Goal: Find specific page/section: Find specific page/section

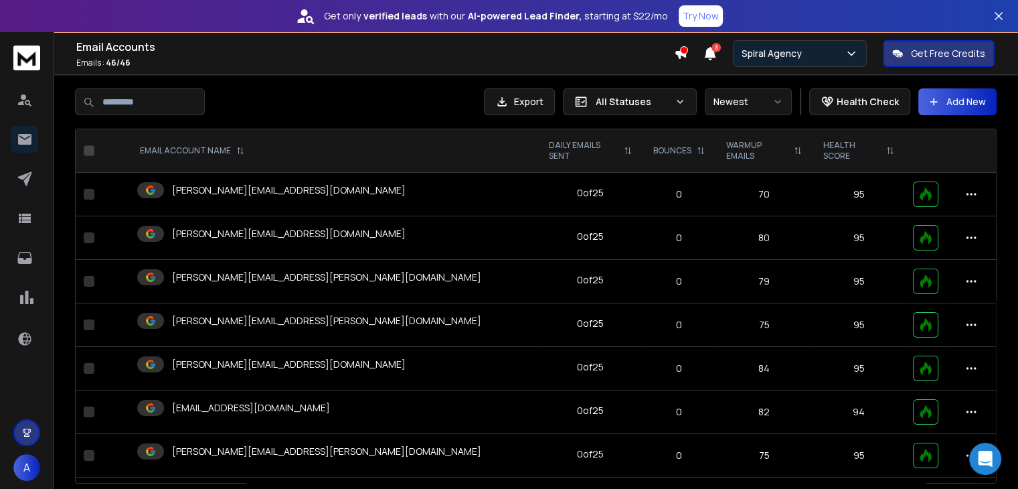
click at [770, 53] on p "Spiral Agency" at bounding box center [775, 53] width 66 height 13
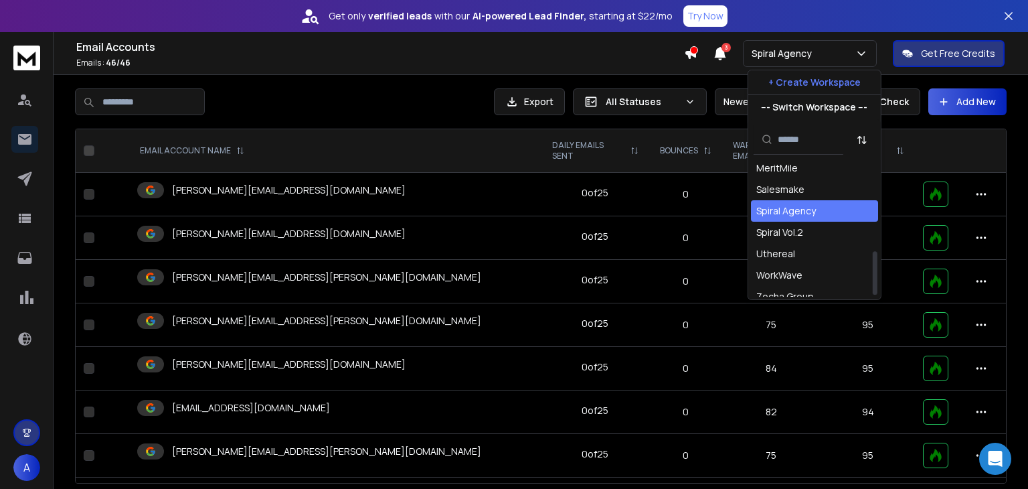
scroll to position [270, 0]
drag, startPoint x: 876, startPoint y: 182, endPoint x: 885, endPoint y: 268, distance: 86.8
click at [878, 268] on div at bounding box center [875, 273] width 5 height 44
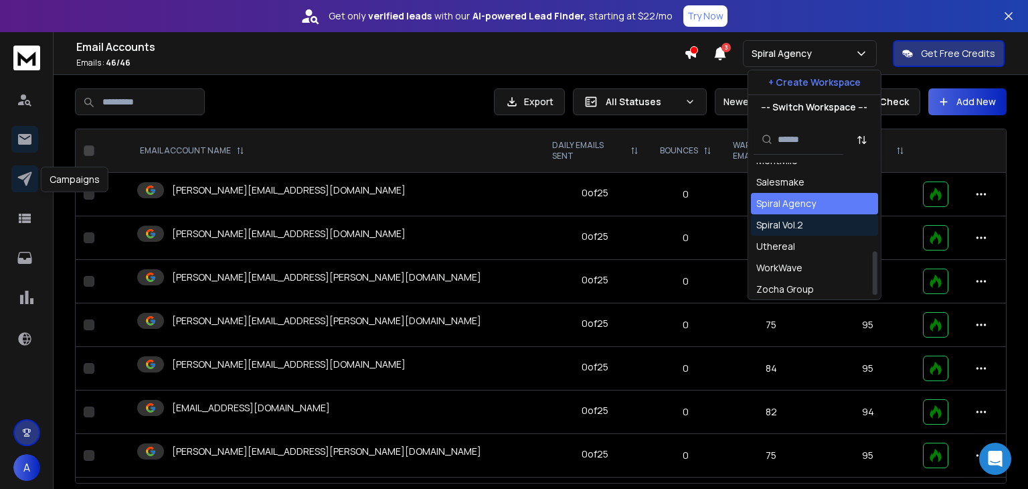
click at [20, 183] on icon at bounding box center [25, 179] width 16 height 16
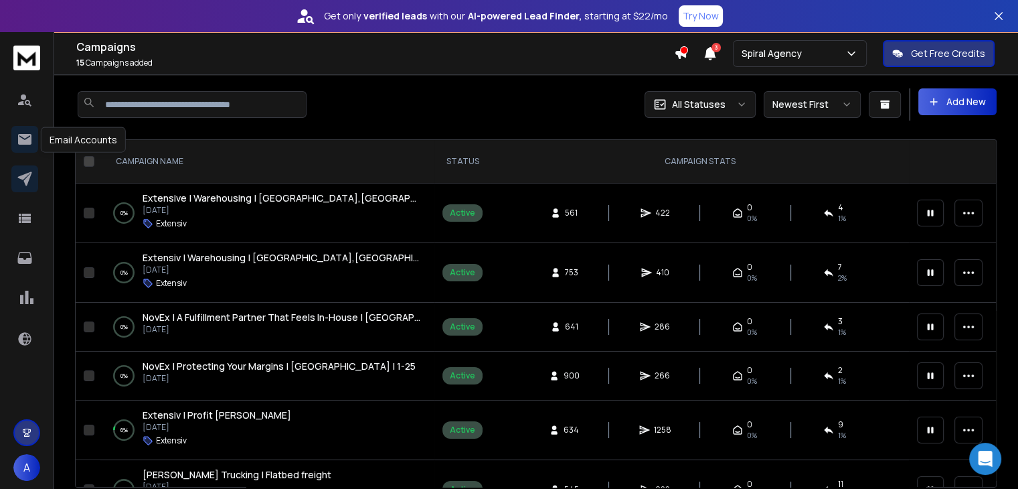
click at [23, 135] on icon at bounding box center [24, 139] width 13 height 11
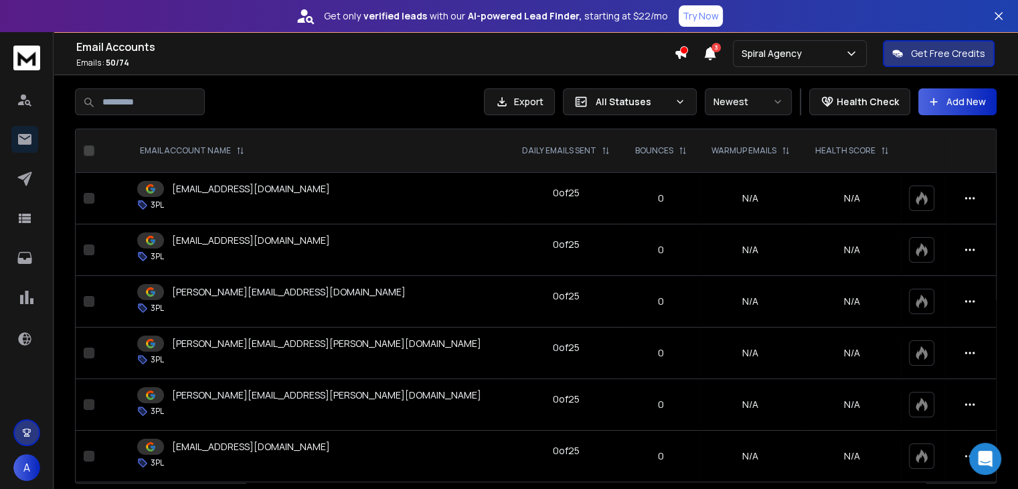
click at [177, 110] on input at bounding box center [140, 101] width 130 height 27
type input "*"
type input "*******"
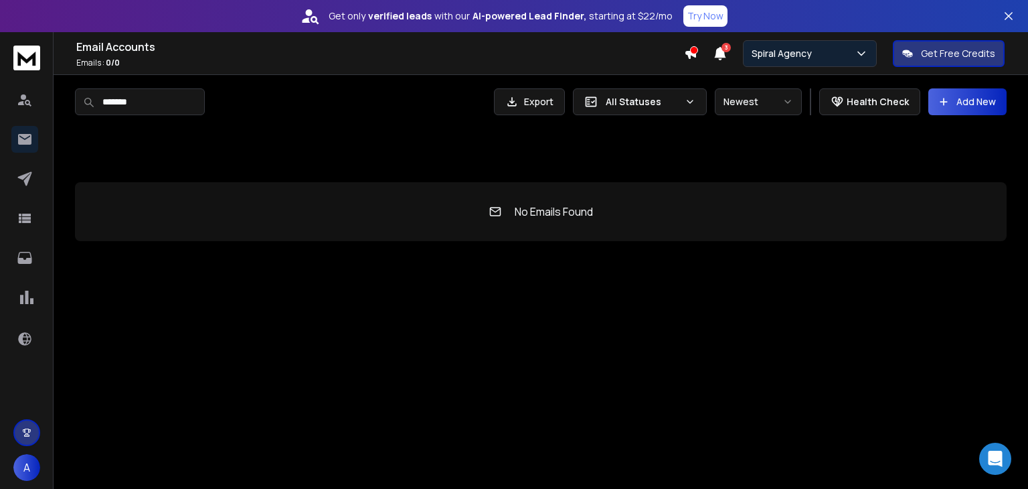
click at [817, 49] on p "Spiral Agency" at bounding box center [785, 53] width 66 height 13
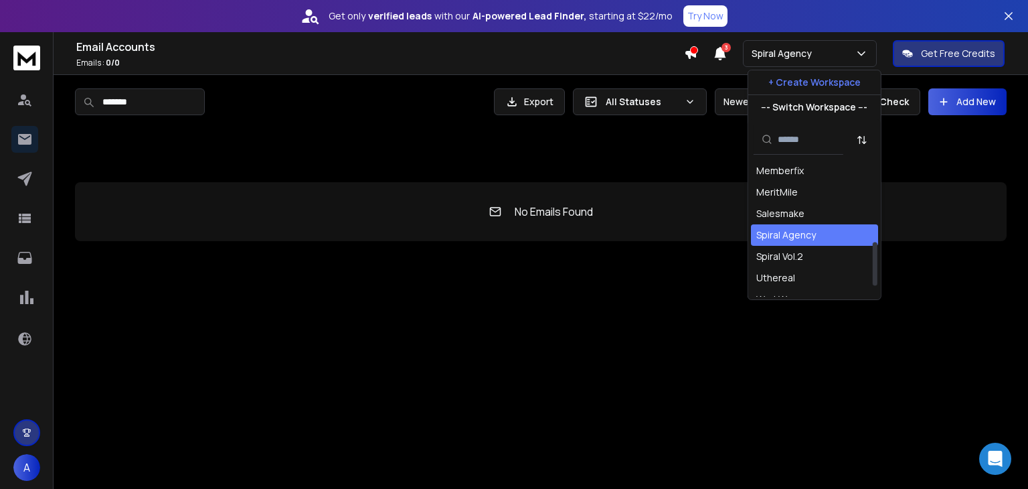
scroll to position [243, 0]
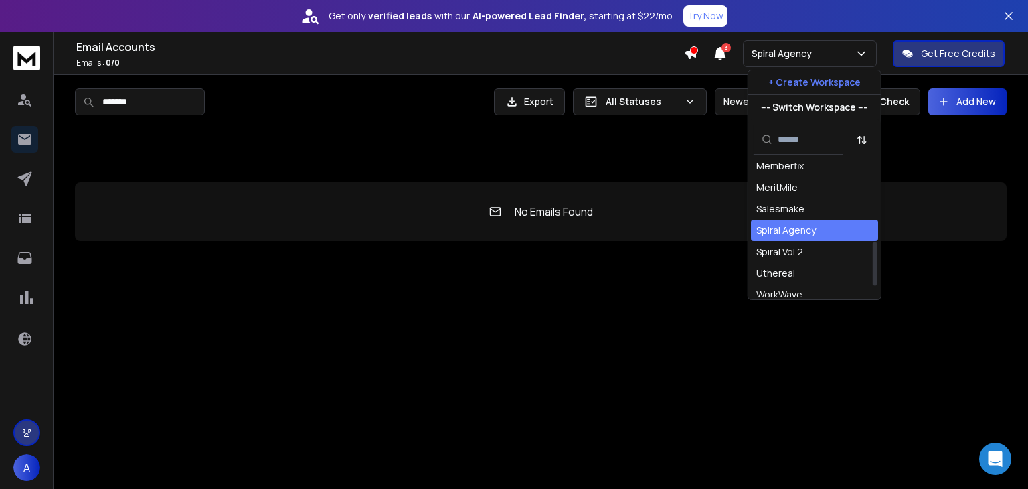
drag, startPoint x: 876, startPoint y: 164, endPoint x: 878, endPoint y: 254, distance: 90.4
click at [878, 254] on div at bounding box center [875, 264] width 5 height 44
click at [814, 256] on div "Spiral Vol.2" at bounding box center [814, 251] width 127 height 21
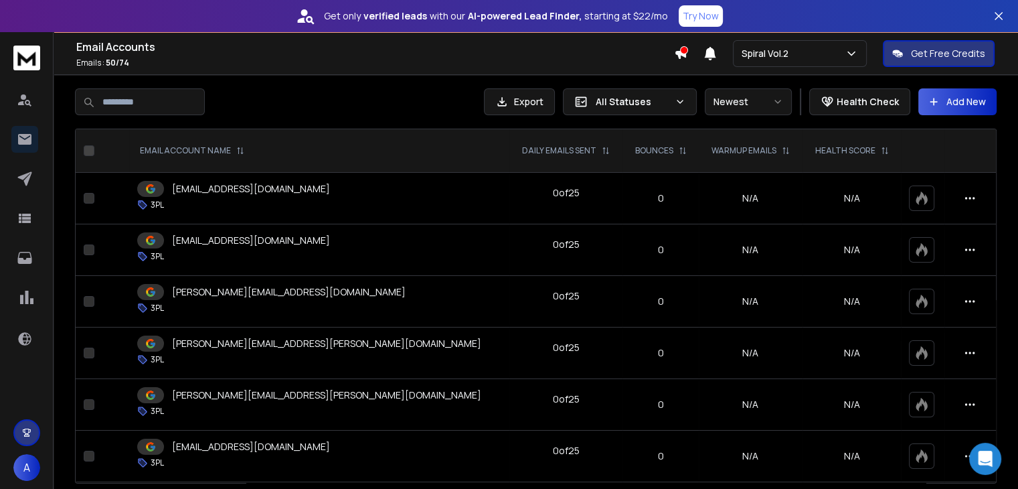
click at [155, 100] on input at bounding box center [140, 101] width 130 height 27
type input "***"
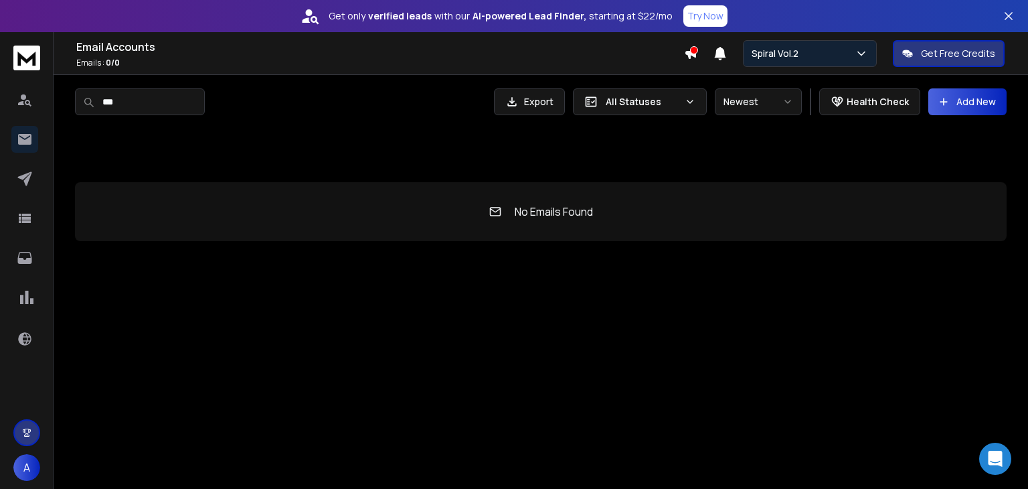
click at [837, 53] on div "Spiral Vol.2" at bounding box center [810, 53] width 116 height 13
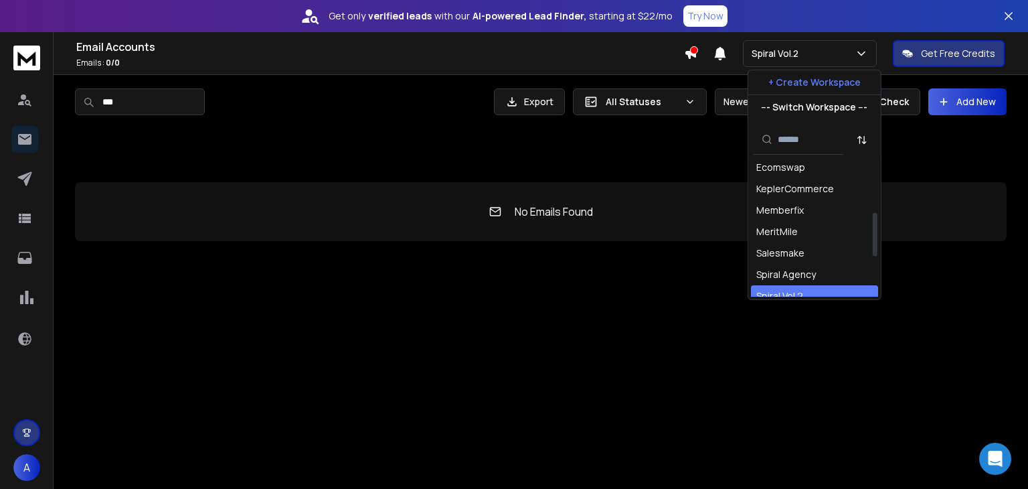
scroll to position [210, 0]
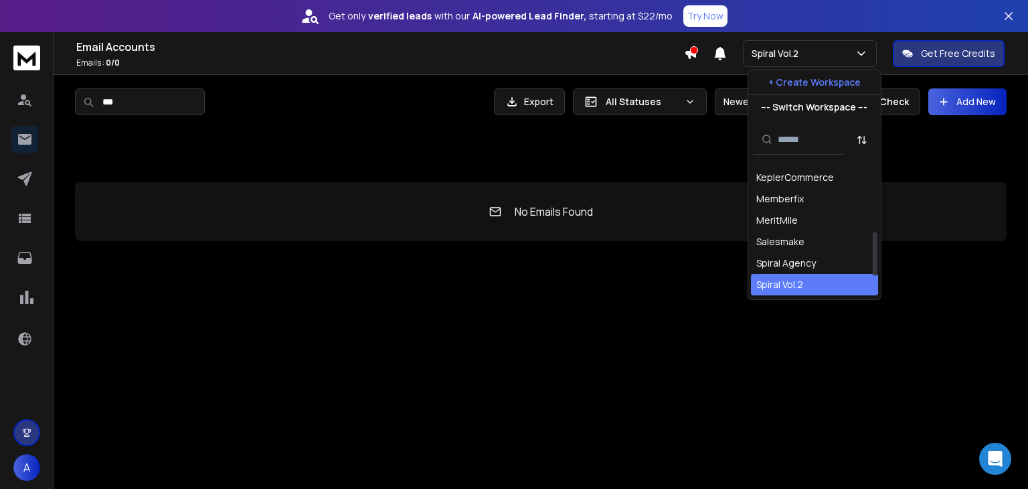
drag, startPoint x: 875, startPoint y: 189, endPoint x: 884, endPoint y: 258, distance: 68.9
click at [878, 258] on div at bounding box center [875, 254] width 5 height 44
click at [838, 265] on div "Spiral Agency" at bounding box center [814, 262] width 127 height 21
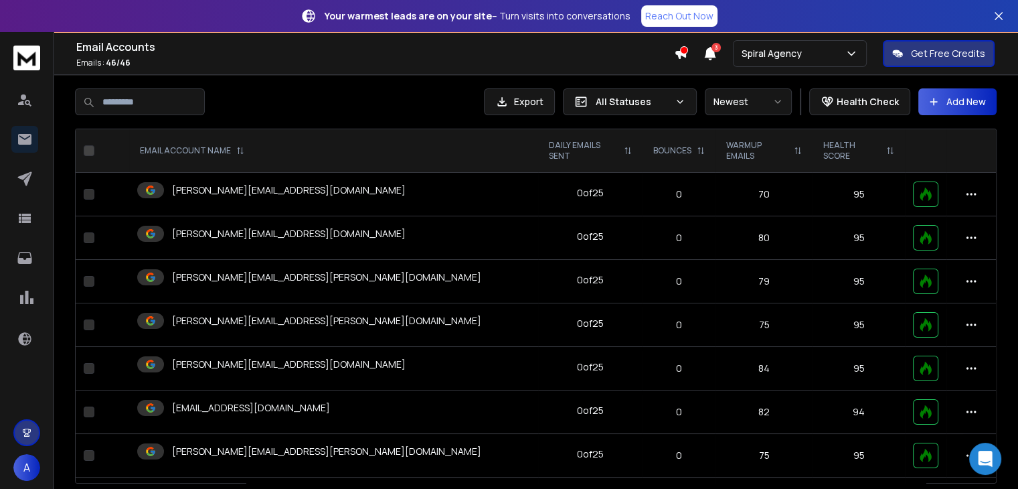
drag, startPoint x: 182, startPoint y: 126, endPoint x: 173, endPoint y: 110, distance: 17.7
click at [180, 122] on div "Export All Statuses Newest Health Check Add New EMAIL ACCOUNT NAME DAILY EMAILS…" at bounding box center [536, 285] width 922 height 395
click at [173, 110] on input at bounding box center [140, 101] width 130 height 27
type input "***"
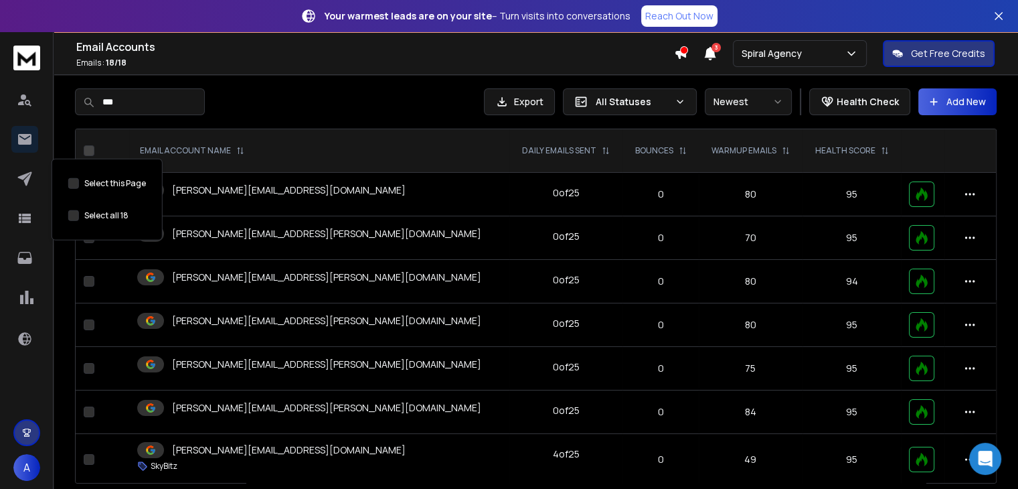
click at [88, 140] on th at bounding box center [103, 151] width 54 height 44
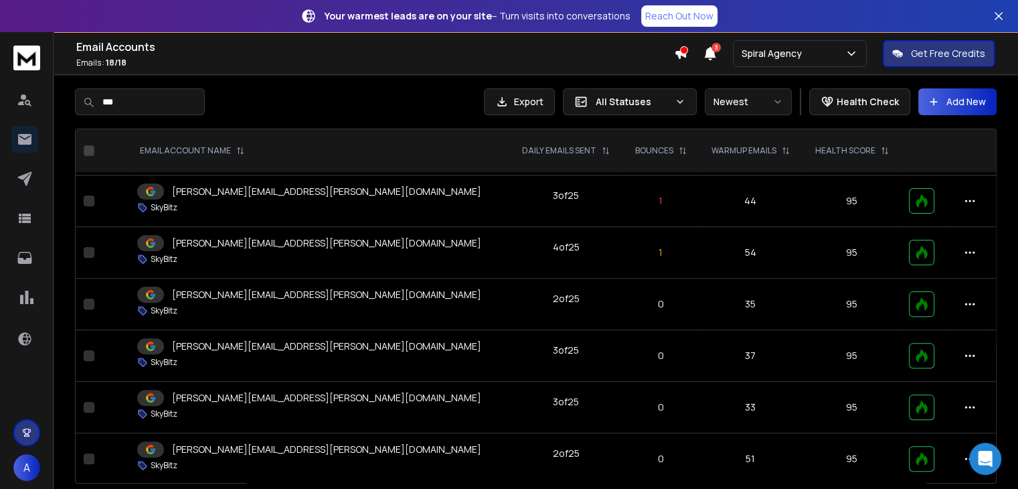
scroll to position [577, 0]
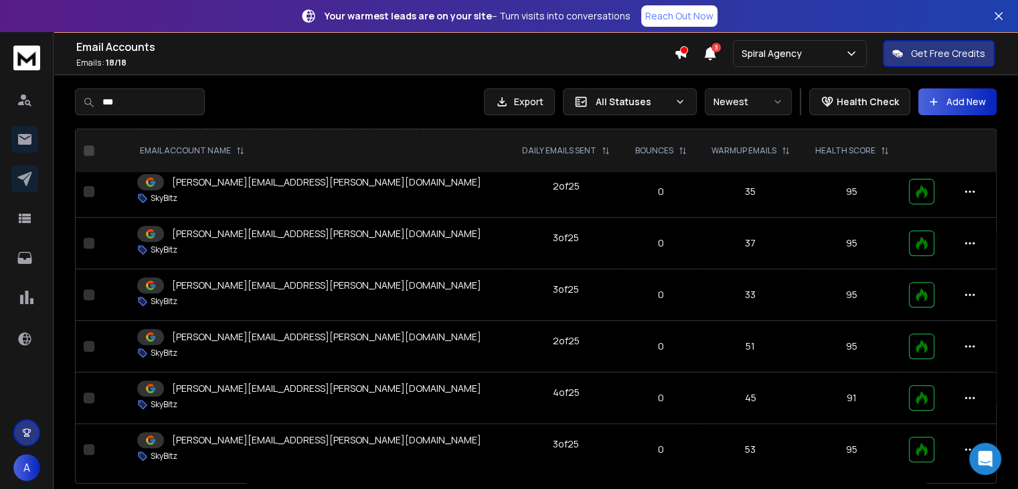
click at [31, 180] on icon at bounding box center [25, 179] width 16 height 16
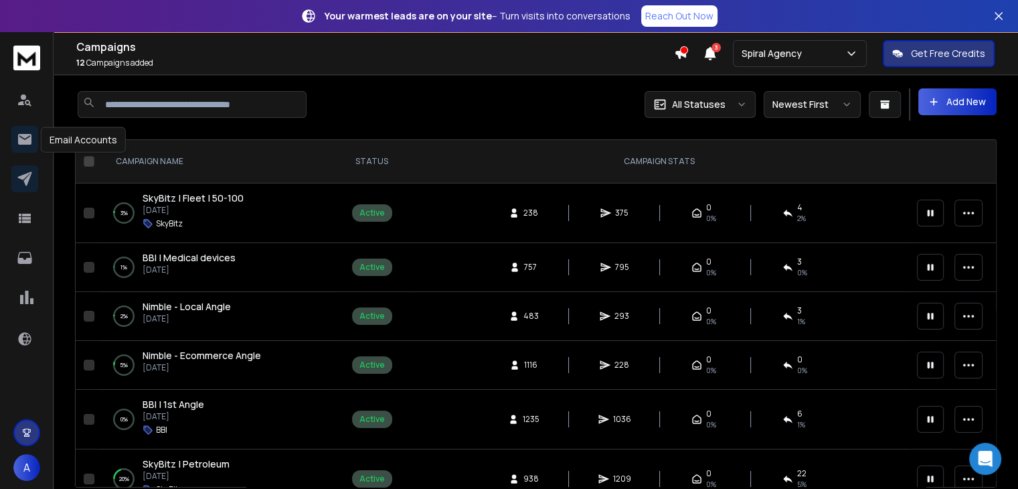
click at [17, 137] on icon at bounding box center [25, 139] width 16 height 16
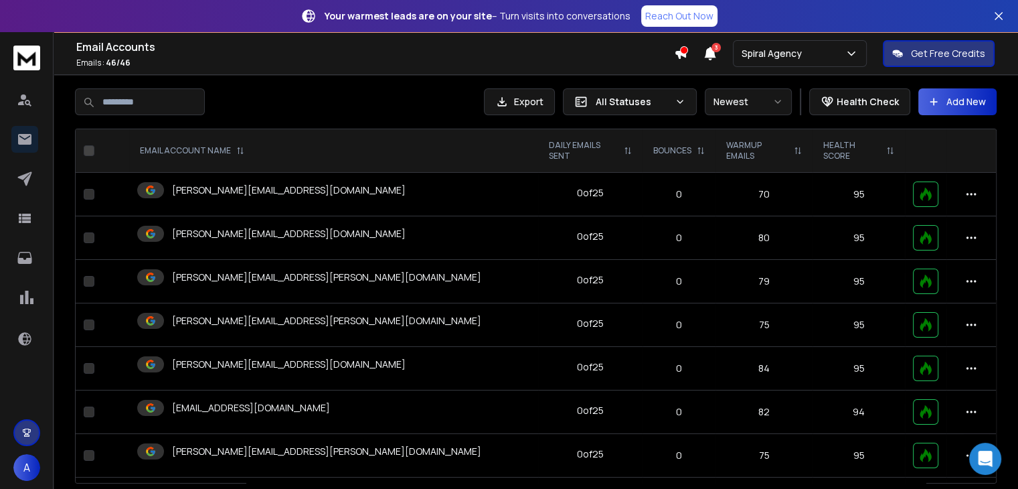
click at [172, 92] on input at bounding box center [140, 101] width 130 height 27
type input "*****"
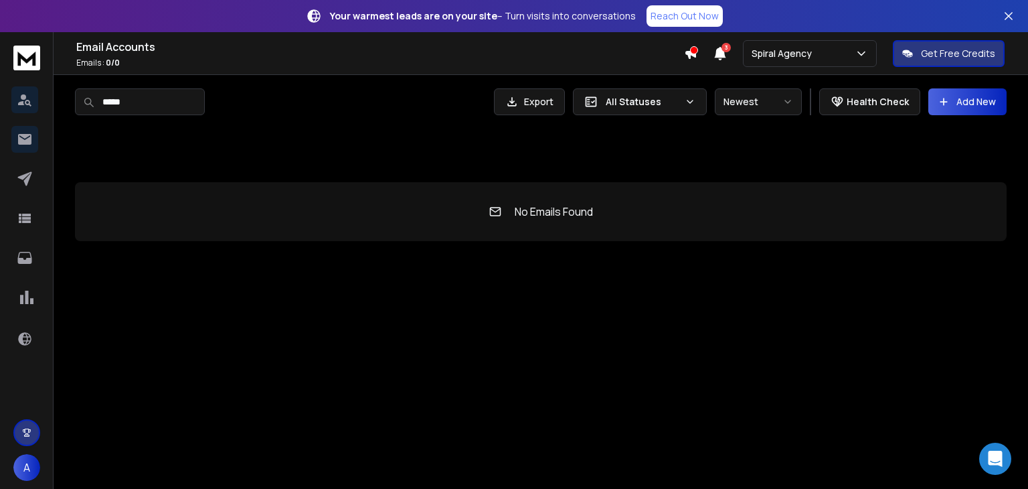
drag, startPoint x: 135, startPoint y: 98, endPoint x: 32, endPoint y: 92, distance: 102.6
click at [32, 92] on div "A Email Accounts Emails : 0 / 0 3 Spiral Agency Get Free Credits ***** Export A…" at bounding box center [514, 143] width 1028 height 222
type input "***"
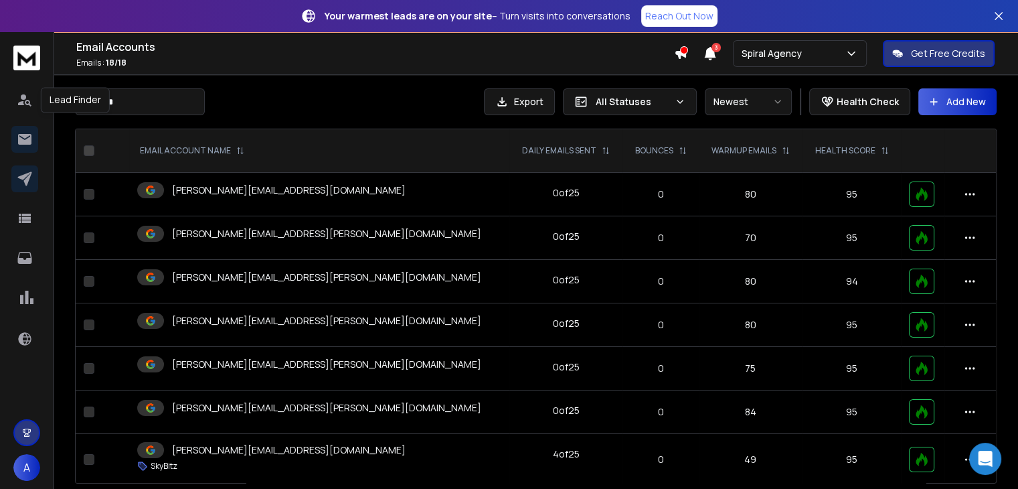
click at [25, 183] on icon at bounding box center [24, 178] width 14 height 14
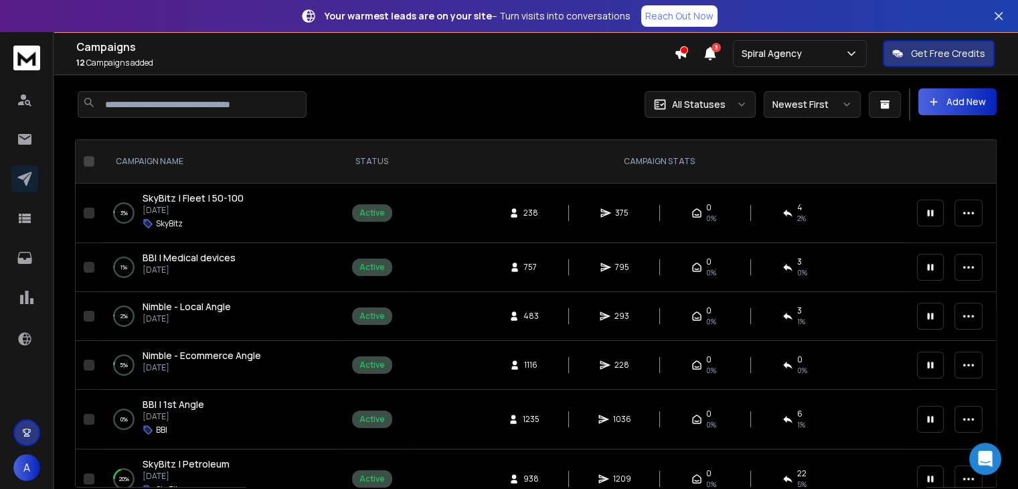
click at [267, 106] on input at bounding box center [192, 104] width 229 height 27
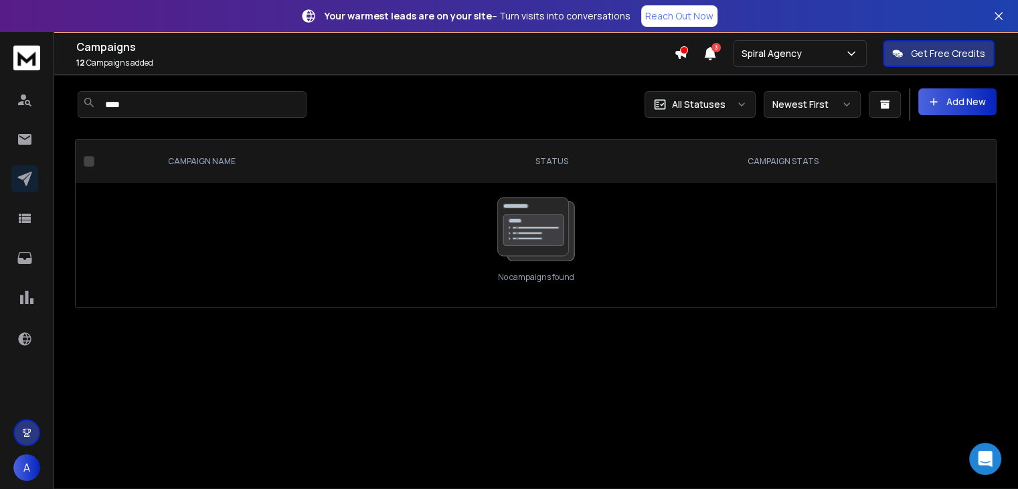
type input "****"
click at [778, 49] on div "Notifications" at bounding box center [761, 53] width 75 height 25
click at [829, 56] on div "Spiral Agency" at bounding box center [800, 53] width 116 height 13
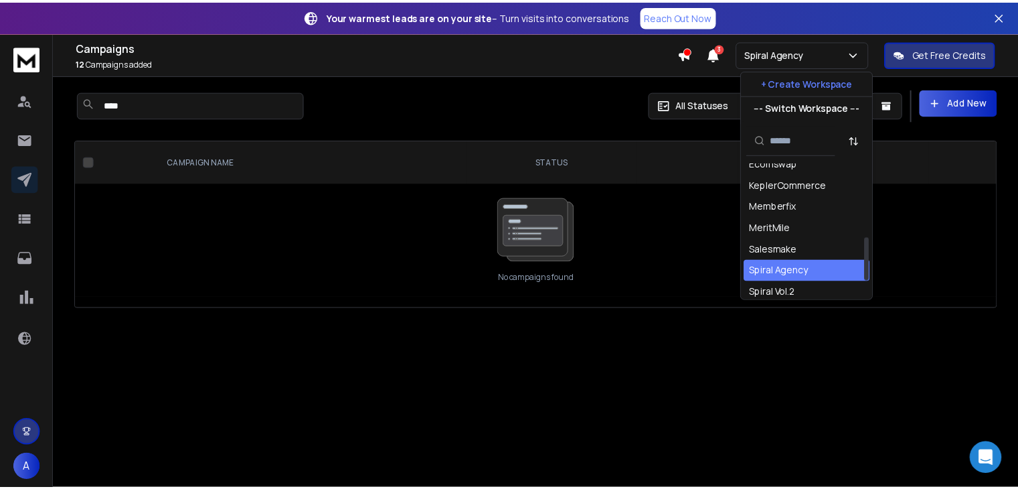
scroll to position [238, 0]
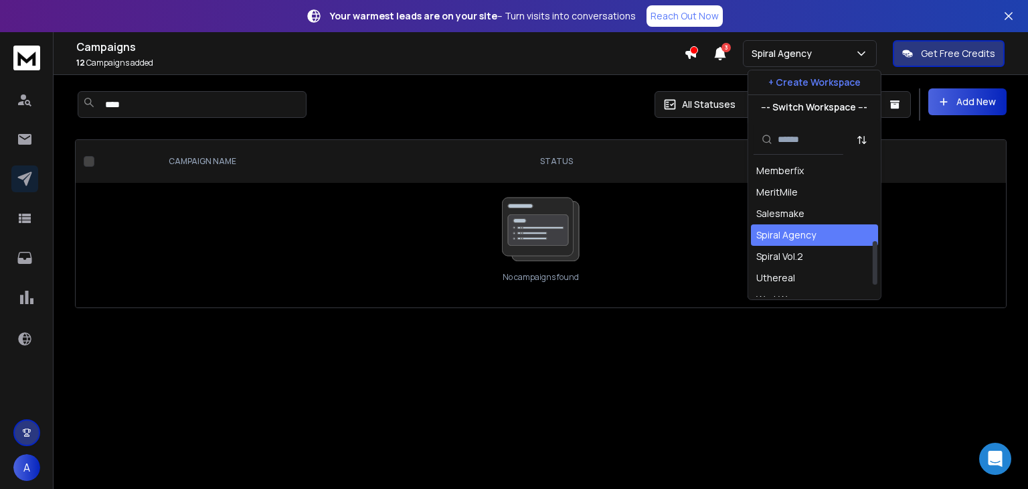
drag, startPoint x: 877, startPoint y: 185, endPoint x: 881, endPoint y: 263, distance: 77.7
click at [878, 263] on div at bounding box center [875, 263] width 5 height 44
click at [803, 254] on div "Spiral Vol.2" at bounding box center [814, 256] width 127 height 21
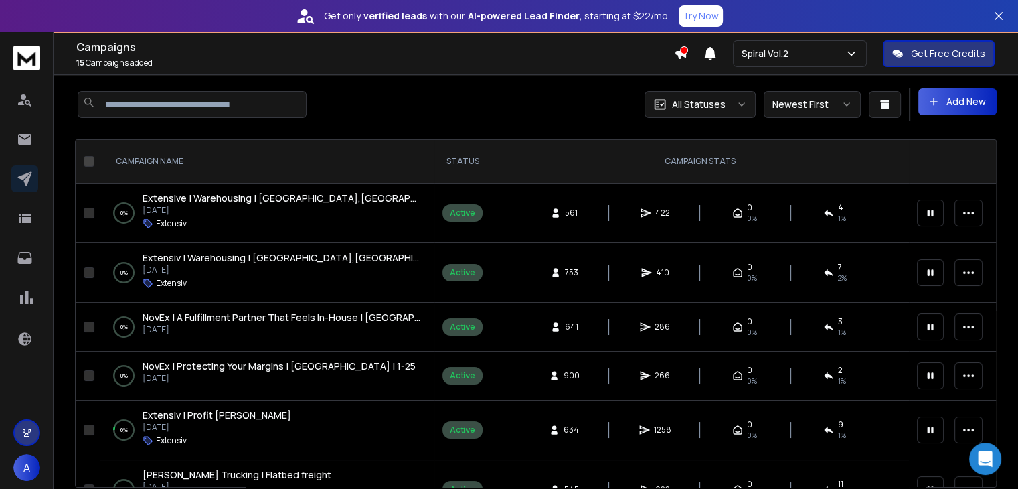
click at [212, 105] on input at bounding box center [192, 104] width 229 height 27
click at [382, 124] on div "Campaigns 15 Campaigns Added All Statuses Newest First Add New CAMPAIGN NAME ST…" at bounding box center [536, 332] width 922 height 489
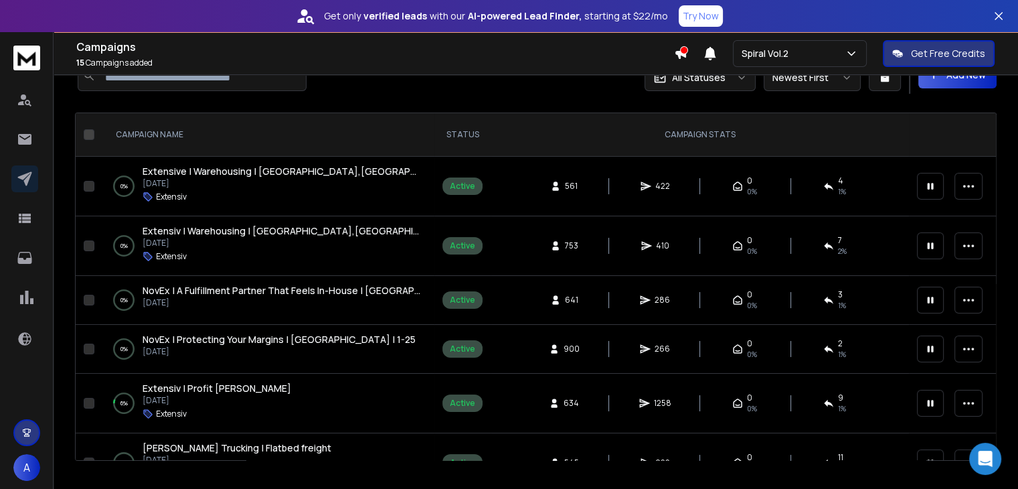
click at [795, 111] on div "Campaigns 15 Campaigns Added All Statuses Newest First Add New CAMPAIGN NAME ST…" at bounding box center [536, 306] width 922 height 489
